Goal: Task Accomplishment & Management: Manage account settings

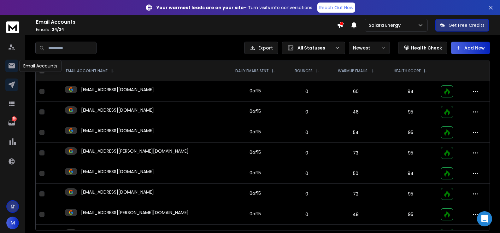
click at [14, 84] on icon at bounding box center [11, 84] width 7 height 7
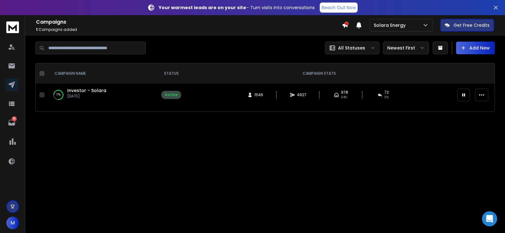
click at [98, 96] on p "2 months ago" at bounding box center [86, 96] width 39 height 5
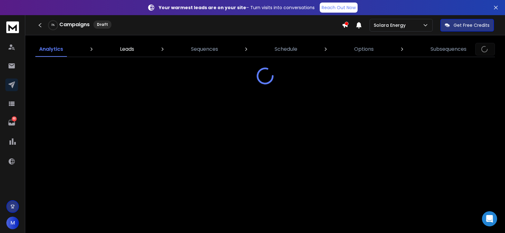
click at [131, 48] on p "Leads" at bounding box center [127, 49] width 14 height 8
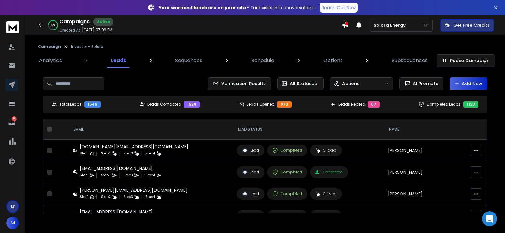
click at [306, 91] on div "Verification Results All Statuses Actions AI Prompts Add New Total Leads 1546 L…" at bounding box center [265, 142] width 444 height 130
click at [306, 86] on p "All Statuses" at bounding box center [302, 83] width 27 height 6
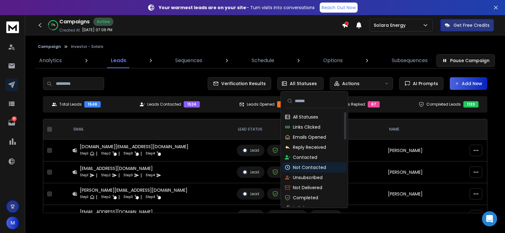
click at [308, 168] on p "Not Contacted" at bounding box center [309, 167] width 33 height 6
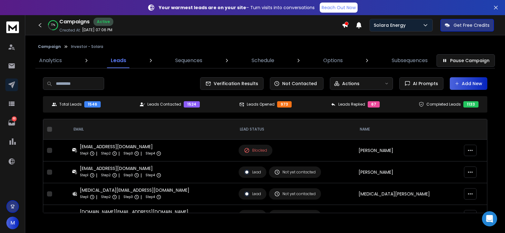
click at [388, 31] on button "Solara Energy" at bounding box center [400, 25] width 63 height 13
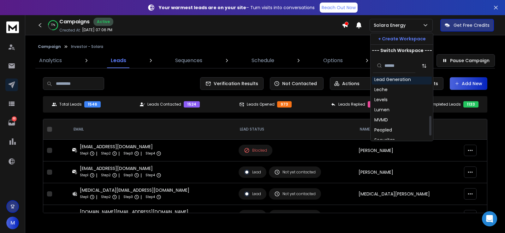
scroll to position [126, 0]
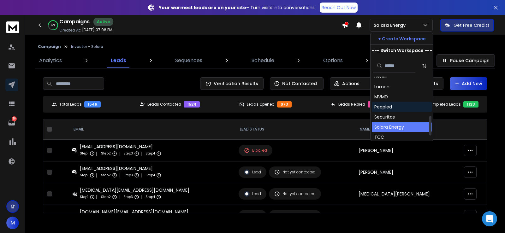
click at [402, 106] on div "Peopled" at bounding box center [401, 107] width 60 height 10
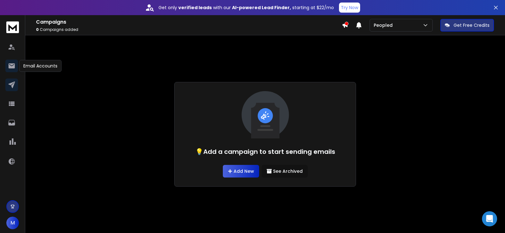
click at [15, 68] on icon at bounding box center [12, 66] width 8 height 8
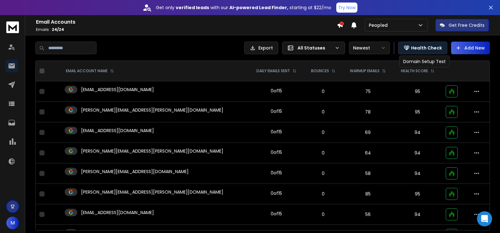
click at [418, 47] on p "Health Check" at bounding box center [426, 48] width 31 height 6
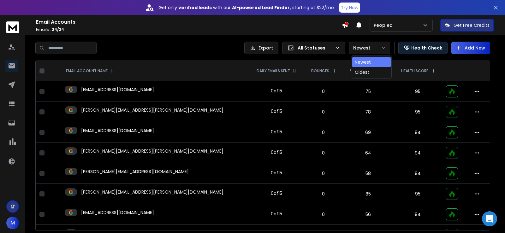
click at [381, 50] on button "Newest" at bounding box center [369, 48] width 41 height 13
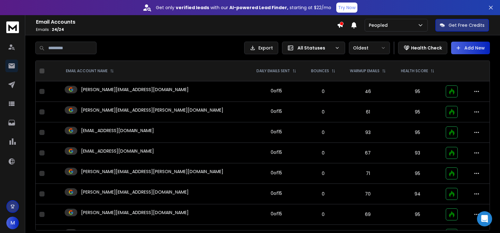
click at [327, 50] on p "All Statuses" at bounding box center [314, 48] width 35 height 6
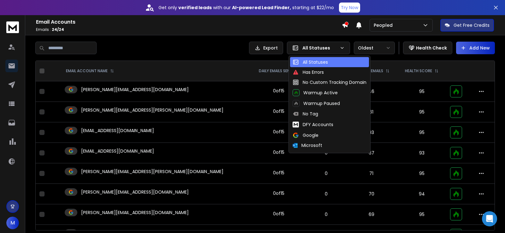
click at [326, 47] on p "All Statuses" at bounding box center [319, 48] width 35 height 6
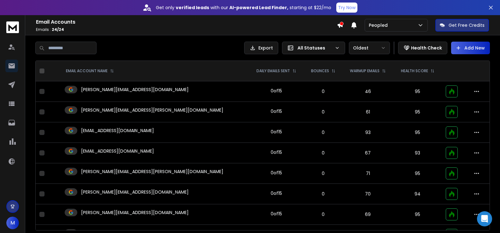
click at [369, 45] on button "Oldest" at bounding box center [369, 48] width 41 height 13
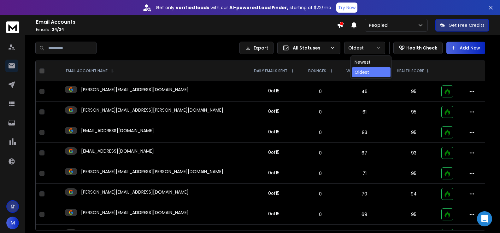
click at [368, 46] on button "Oldest" at bounding box center [364, 48] width 41 height 13
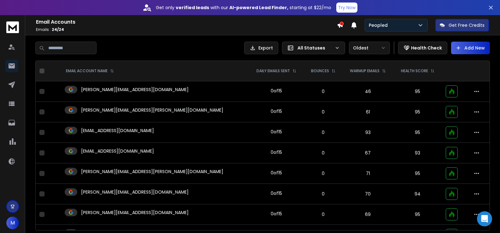
click at [387, 27] on p "Peopled" at bounding box center [379, 25] width 21 height 6
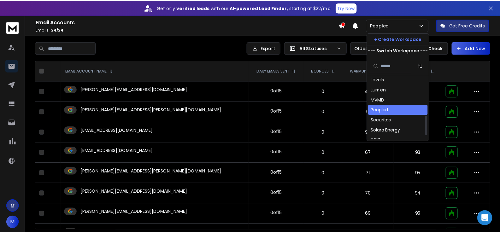
scroll to position [126, 0]
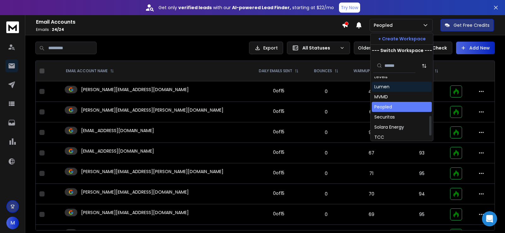
click at [395, 88] on div "Lumen" at bounding box center [401, 87] width 60 height 10
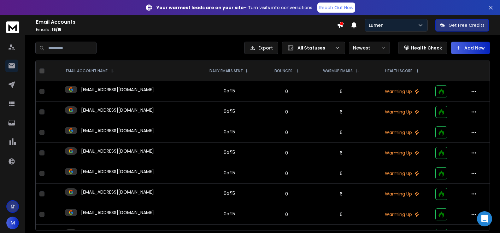
click at [379, 25] on p "Lumen" at bounding box center [377, 25] width 17 height 6
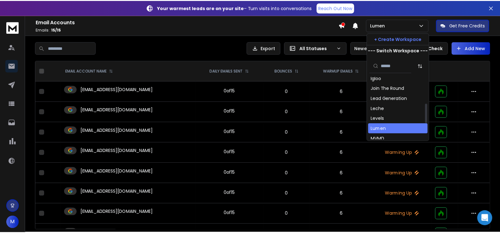
scroll to position [126, 0]
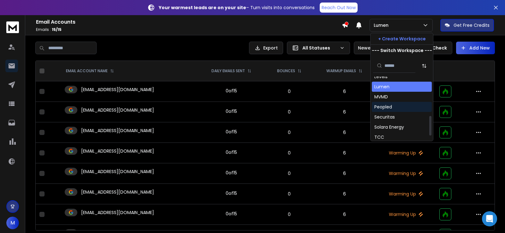
click at [394, 110] on div "Peopled" at bounding box center [401, 107] width 60 height 10
